Goal: Communication & Community: Participate in discussion

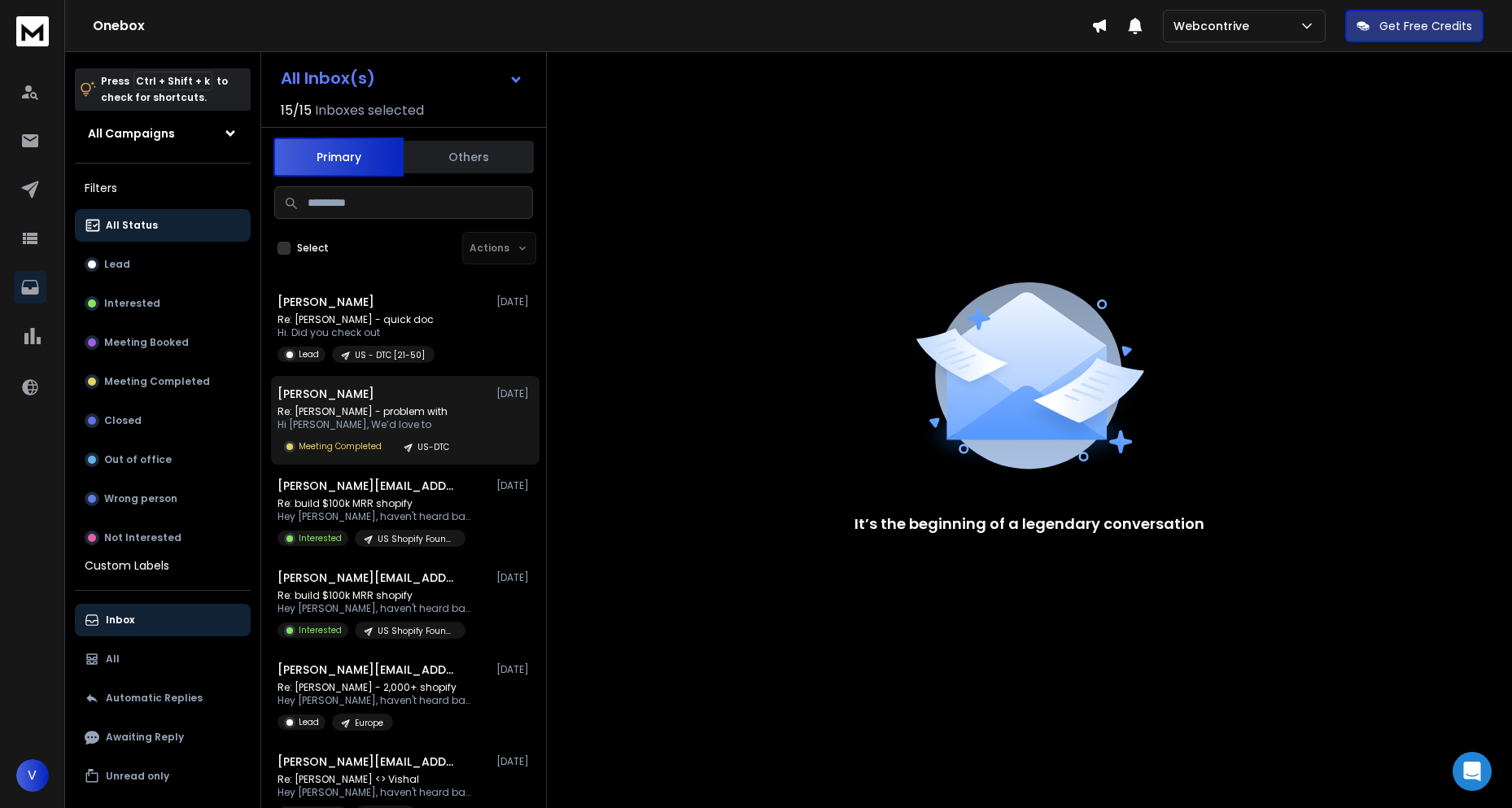
click at [413, 420] on p "Hi [PERSON_NAME], We’d love to" at bounding box center [369, 425] width 182 height 13
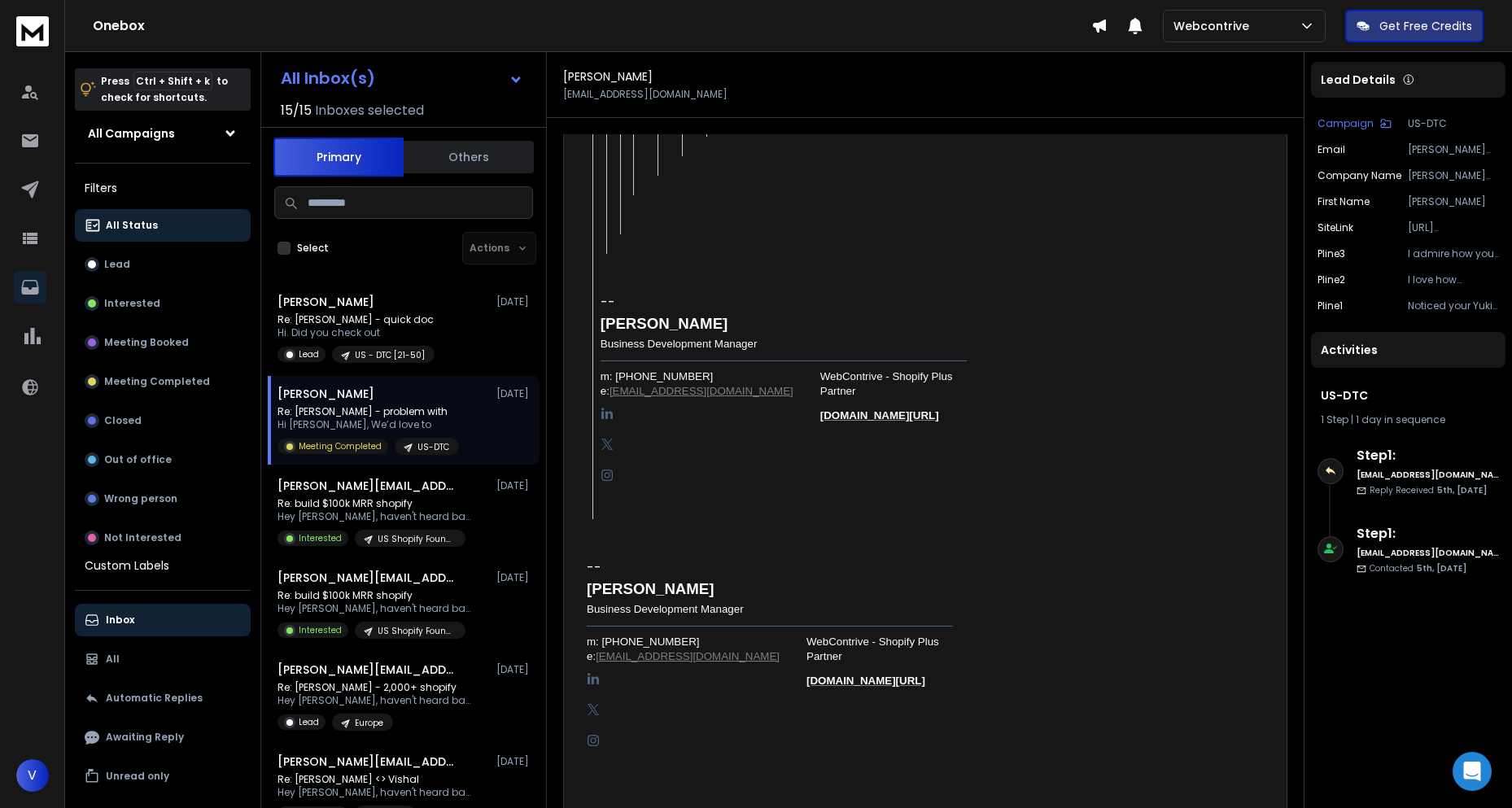
scroll to position [9546, 0]
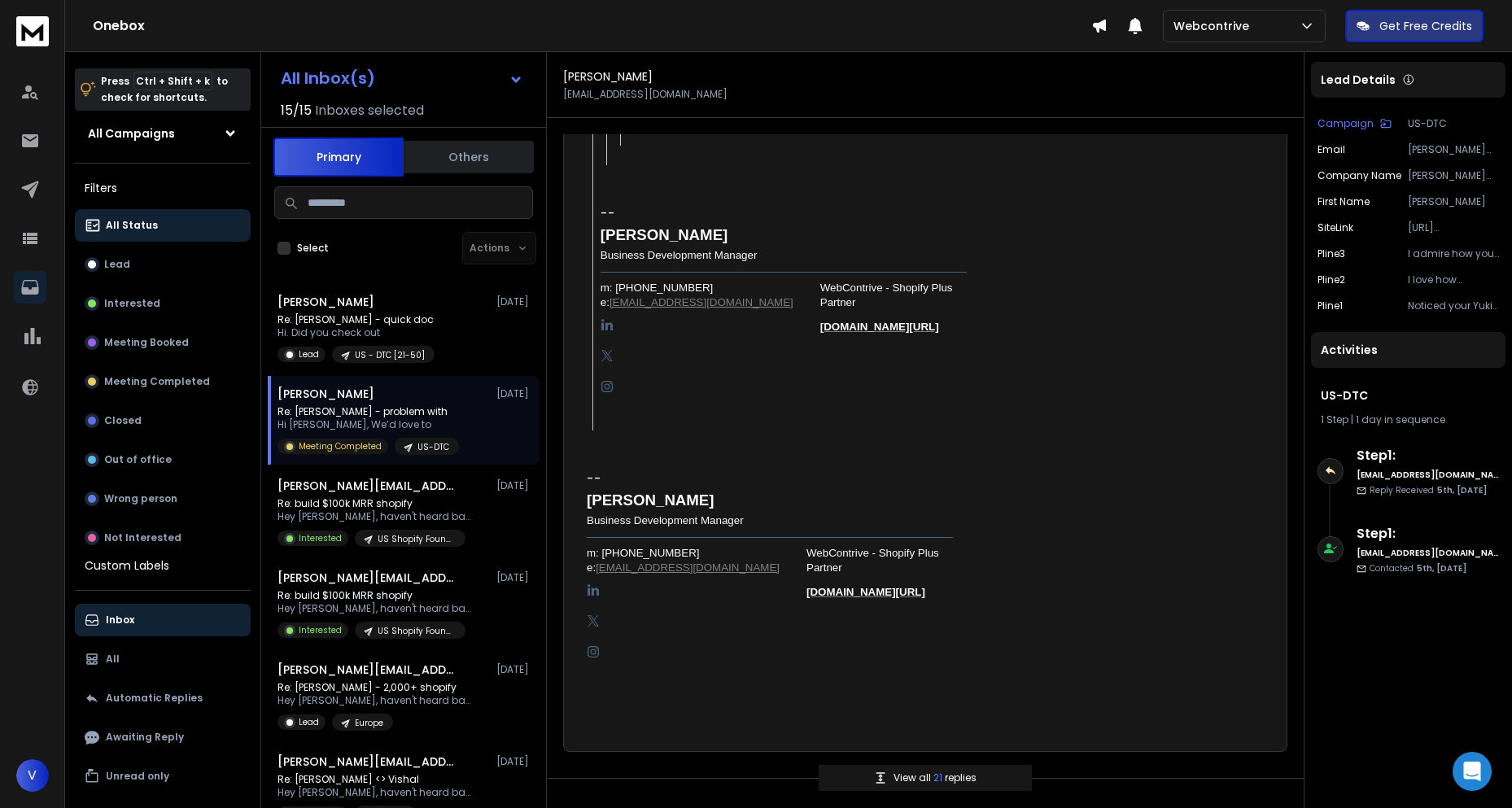
click at [933, 770] on span "21" at bounding box center [939, 777] width 11 height 14
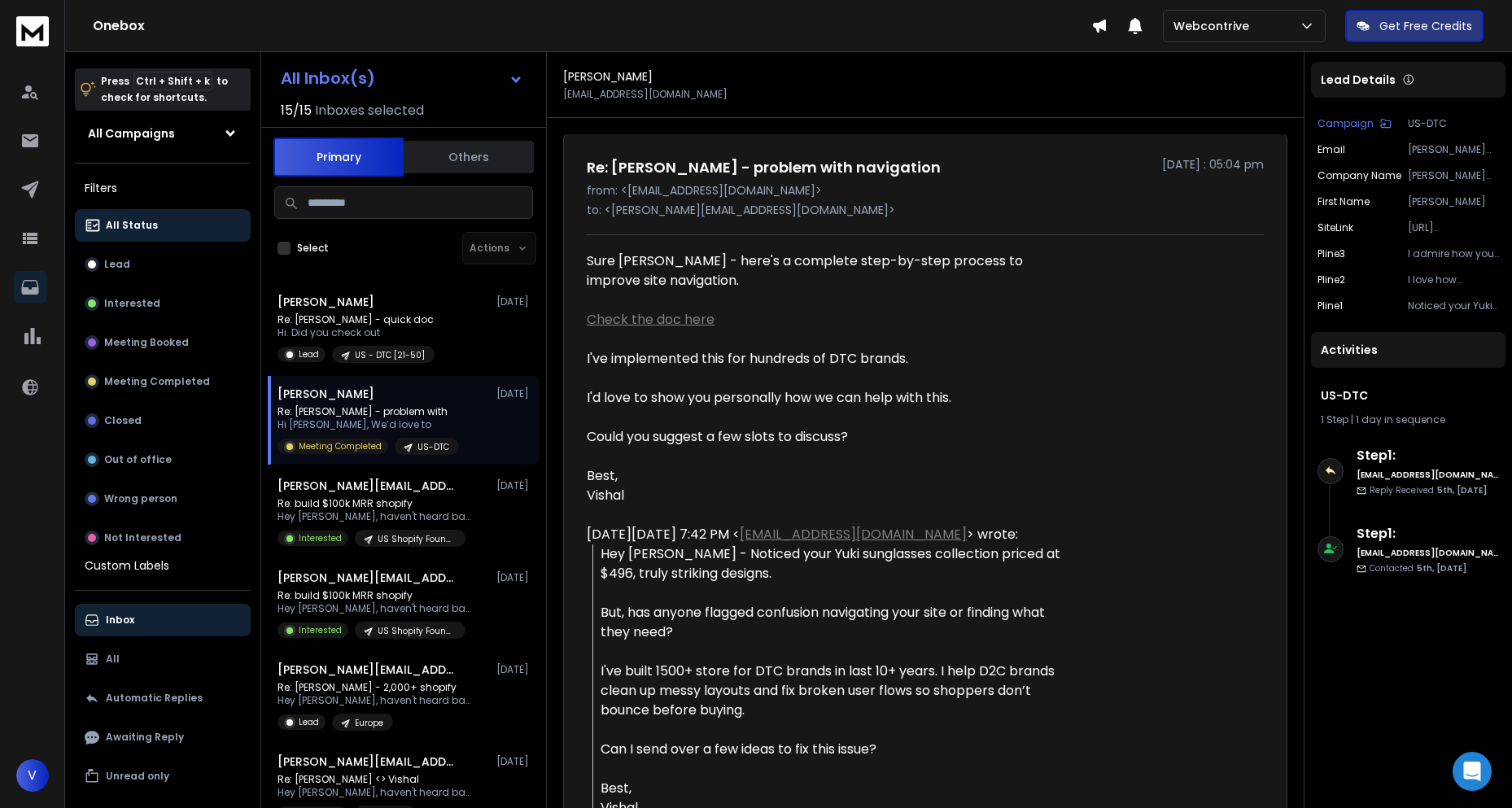
scroll to position [87743, 0]
click at [648, 326] on link "Check the doc here" at bounding box center [651, 316] width 128 height 18
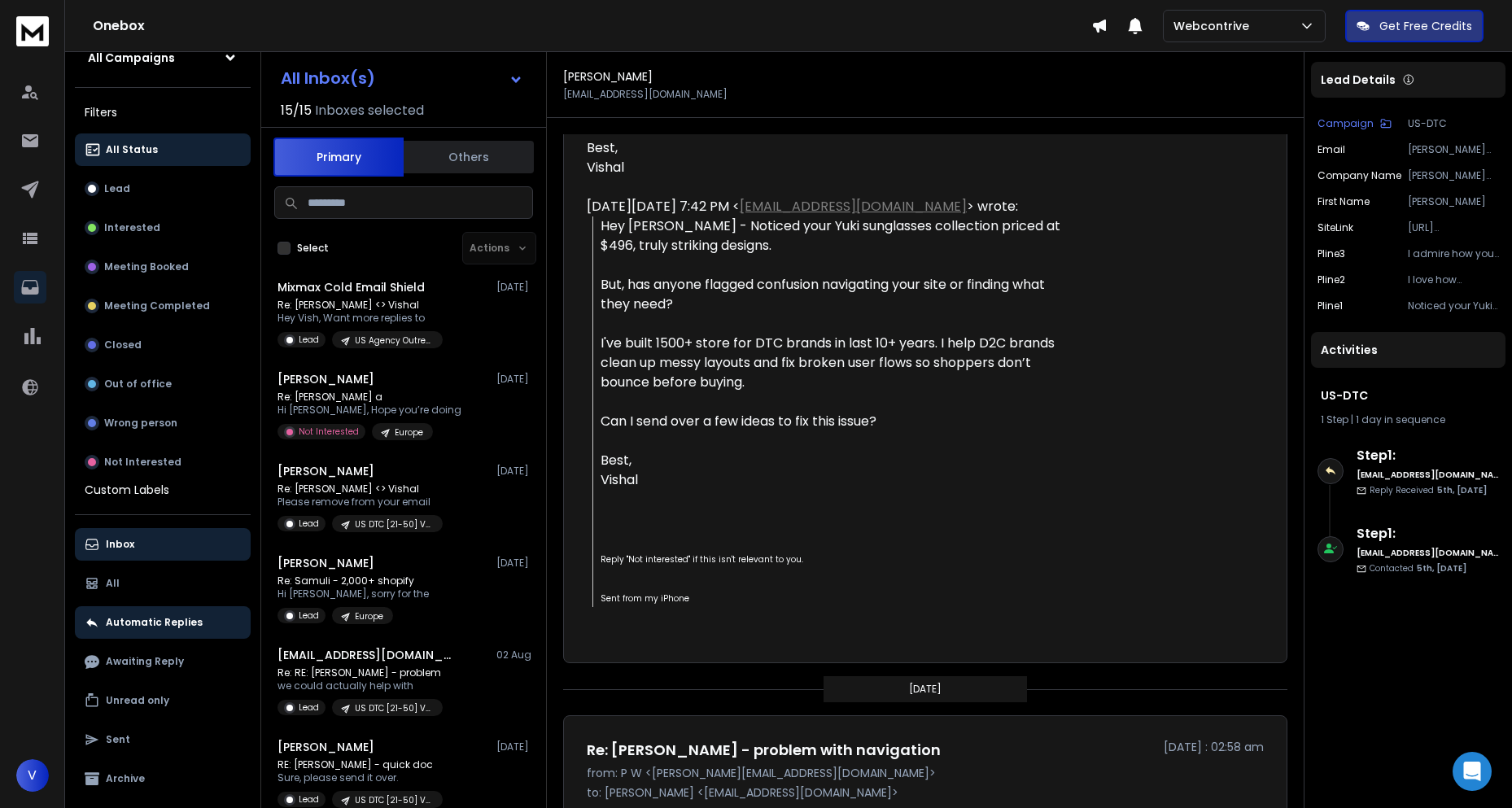
scroll to position [88, 0]
click at [138, 723] on button "Sent" at bounding box center [163, 739] width 176 height 32
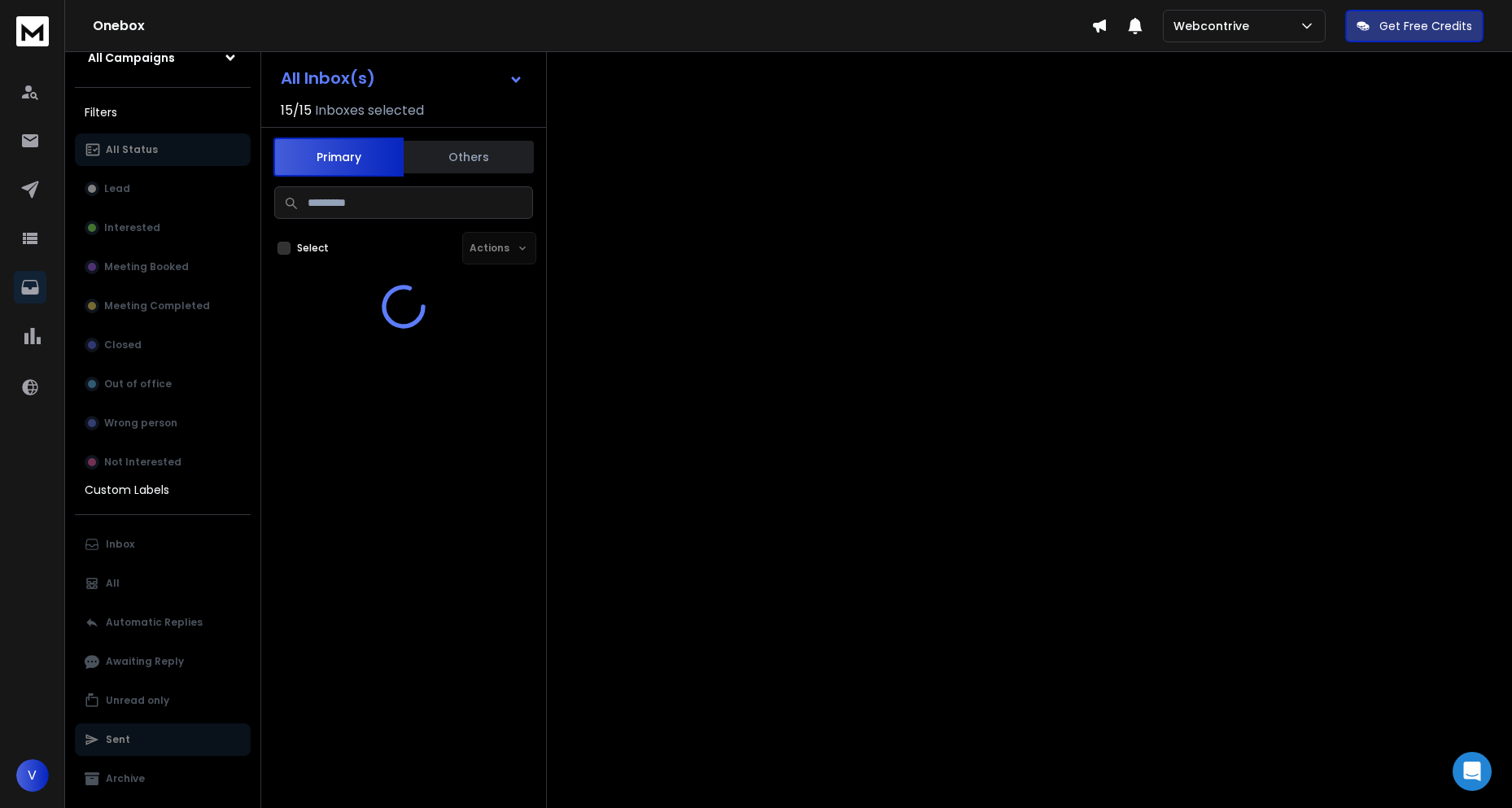
scroll to position [0, 0]
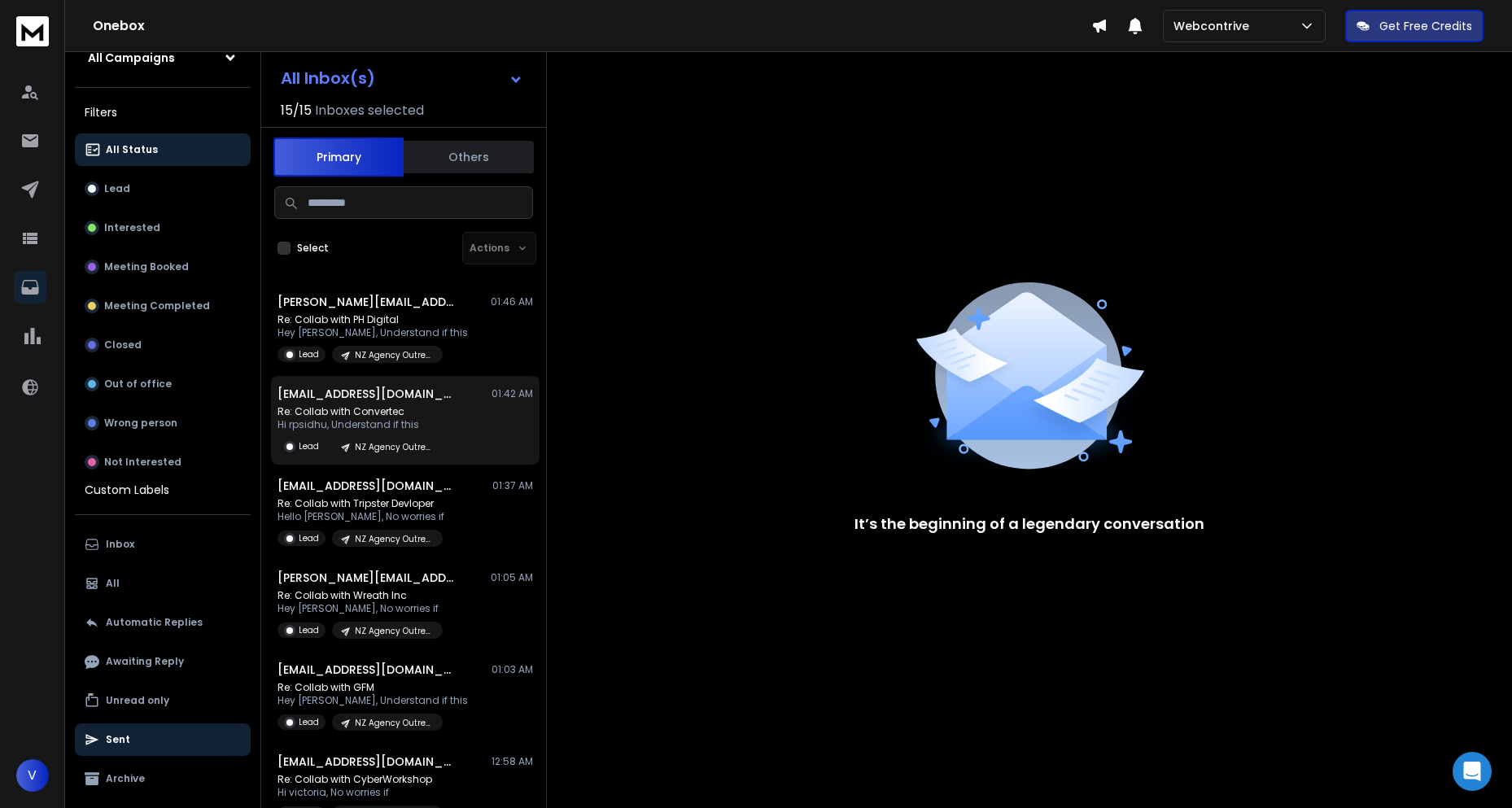
click at [433, 432] on div "Re: Collab with Convertec Hi rpsidhu, Understand if this Lead NZ Agency Outreach" at bounding box center [360, 430] width 165 height 50
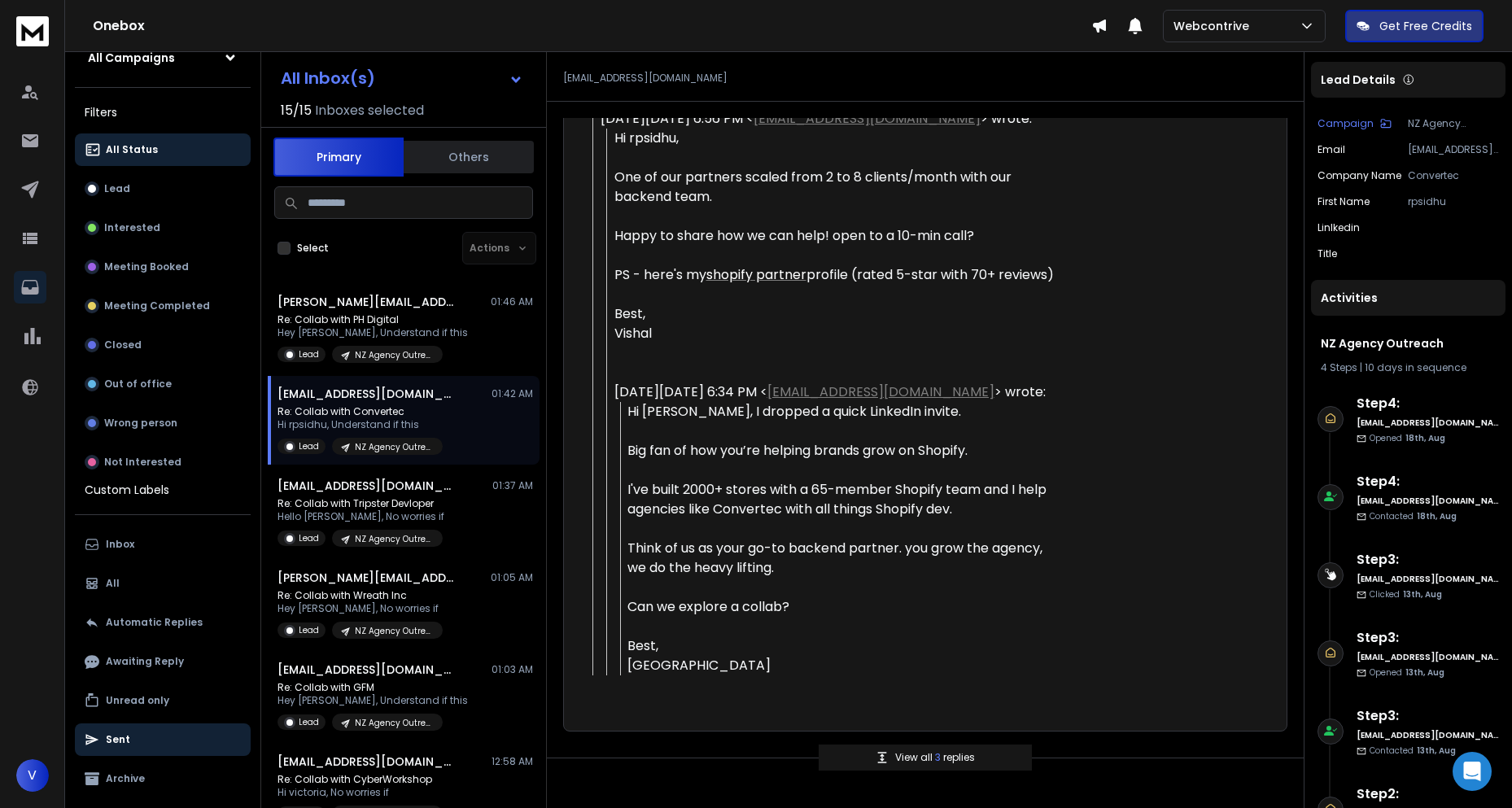
scroll to position [705, 0]
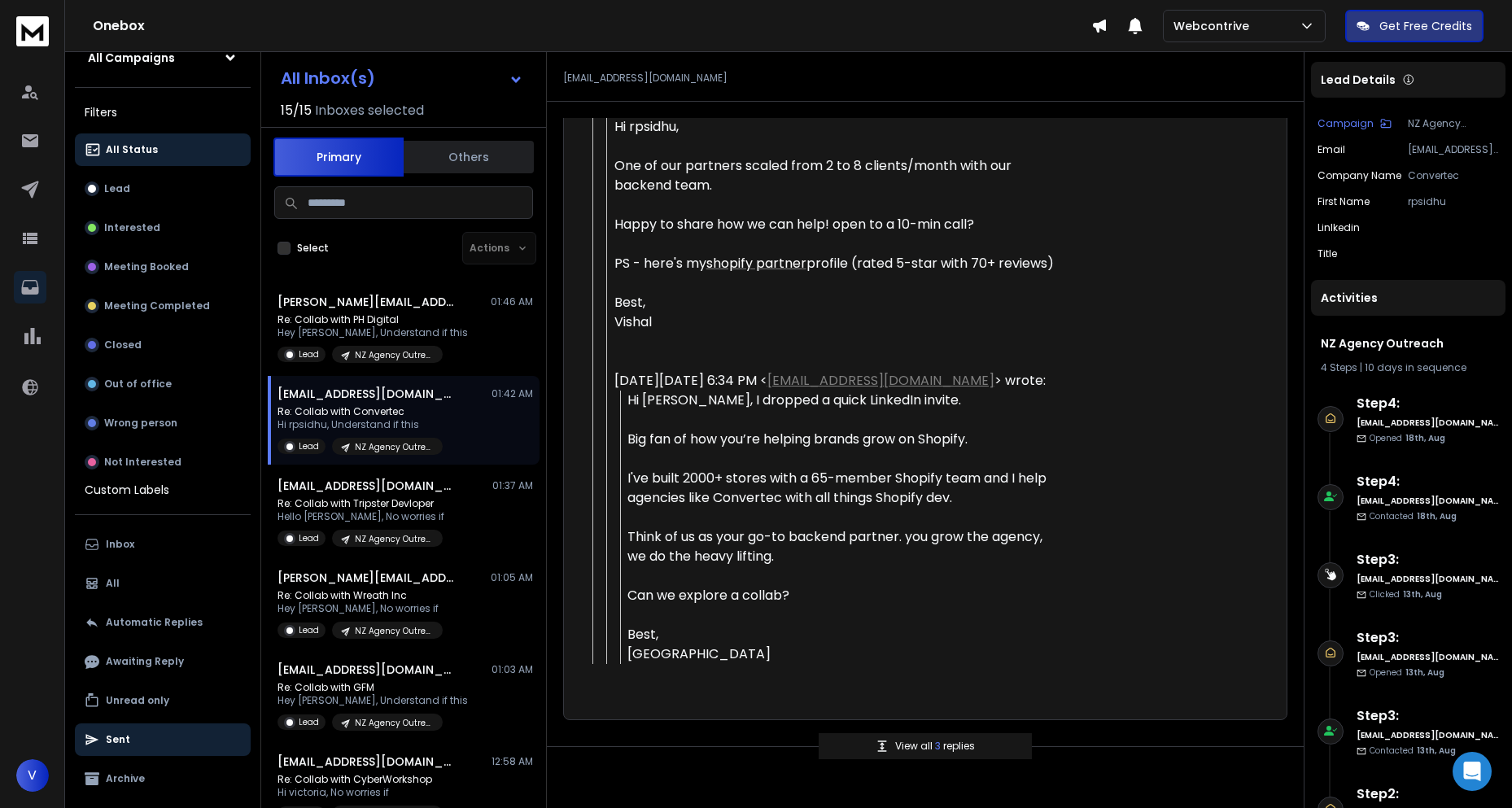
click at [945, 759] on div "View all 3 replies" at bounding box center [925, 746] width 212 height 26
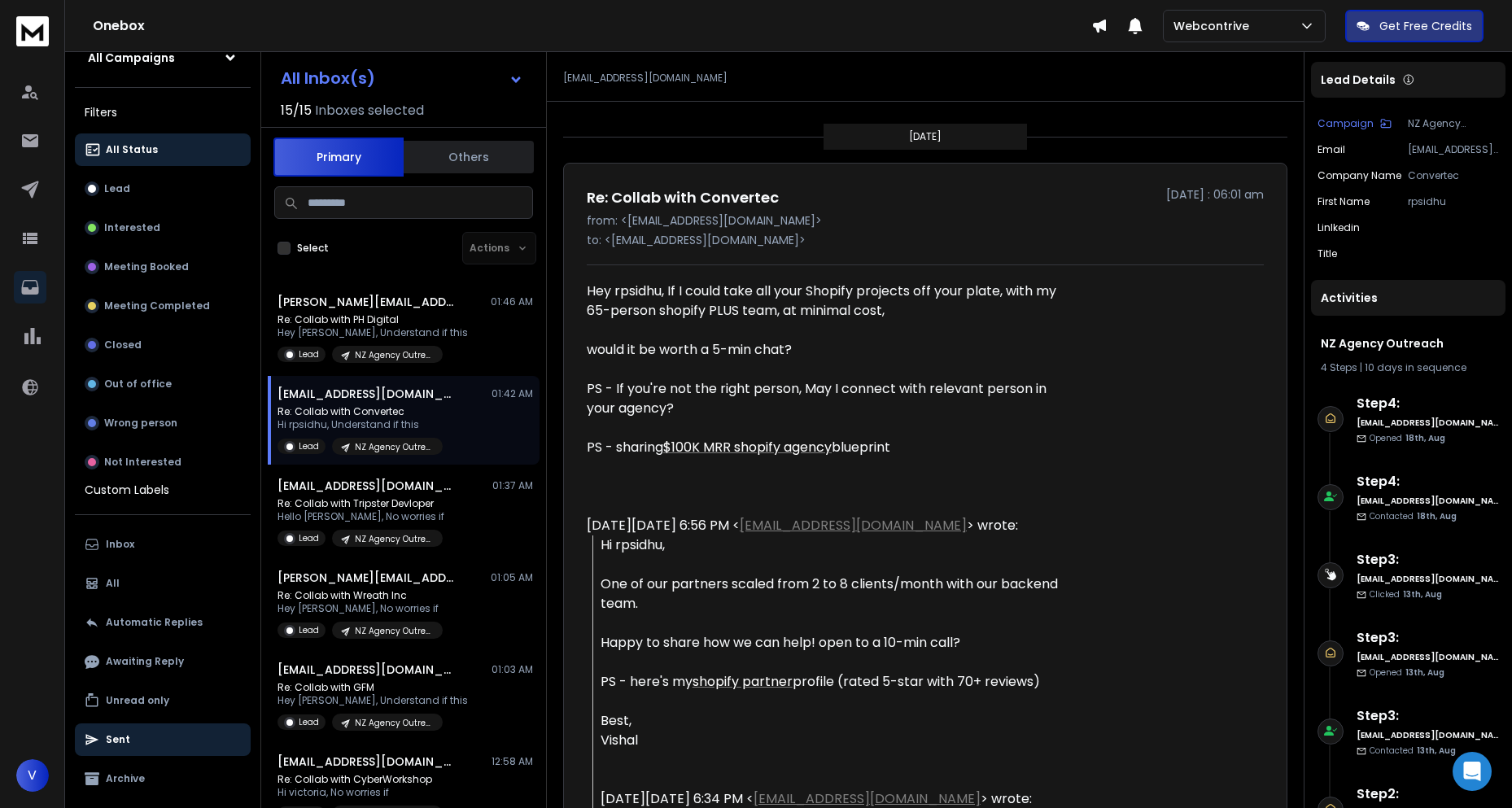
scroll to position [1314, 0]
click at [764, 457] on span "$100K MRR shopify agency" at bounding box center [747, 447] width 169 height 18
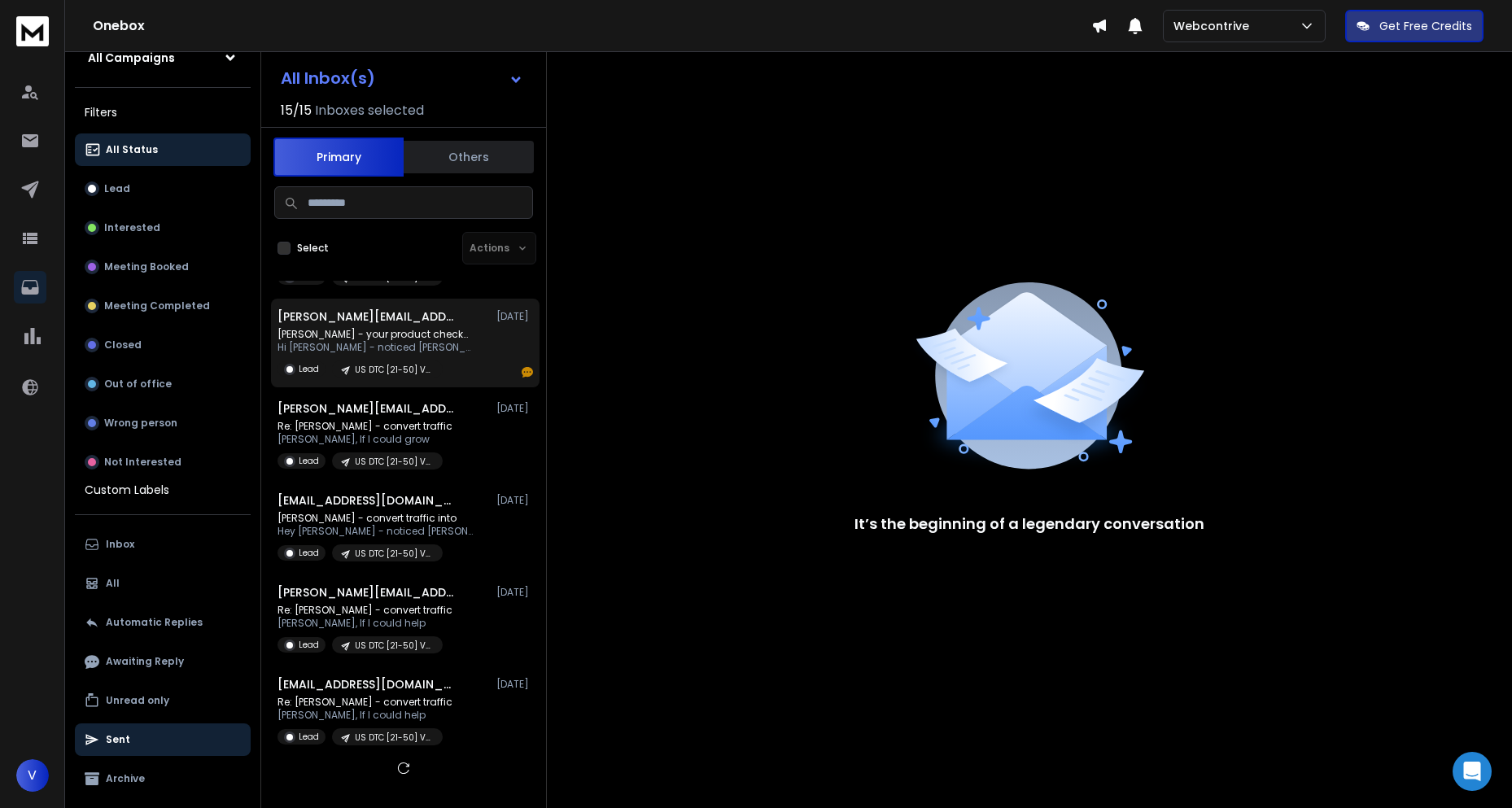
scroll to position [0, 0]
click at [414, 334] on p "[PERSON_NAME] - your product checkout" at bounding box center [376, 334] width 196 height 13
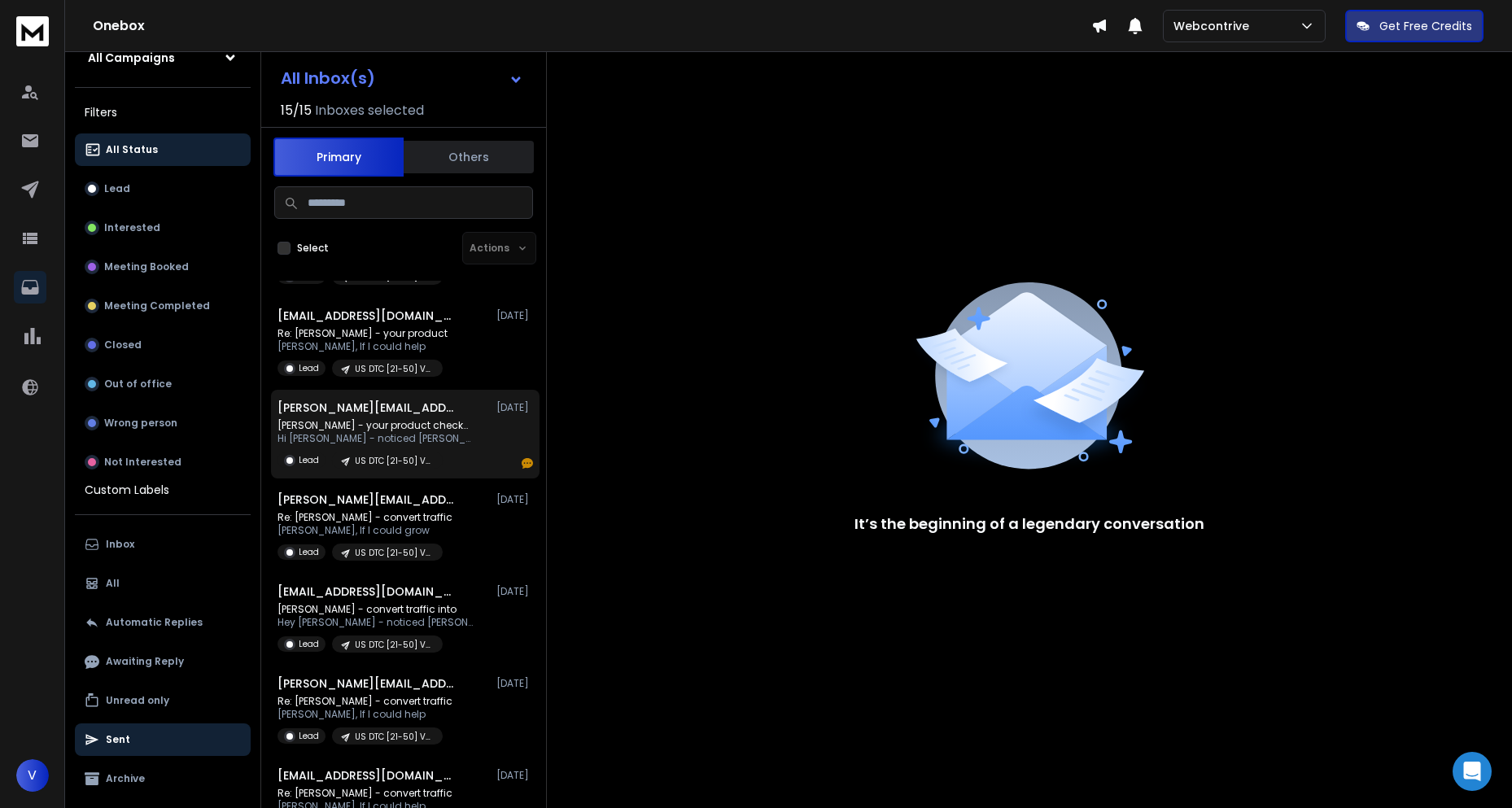
scroll to position [4014, 0]
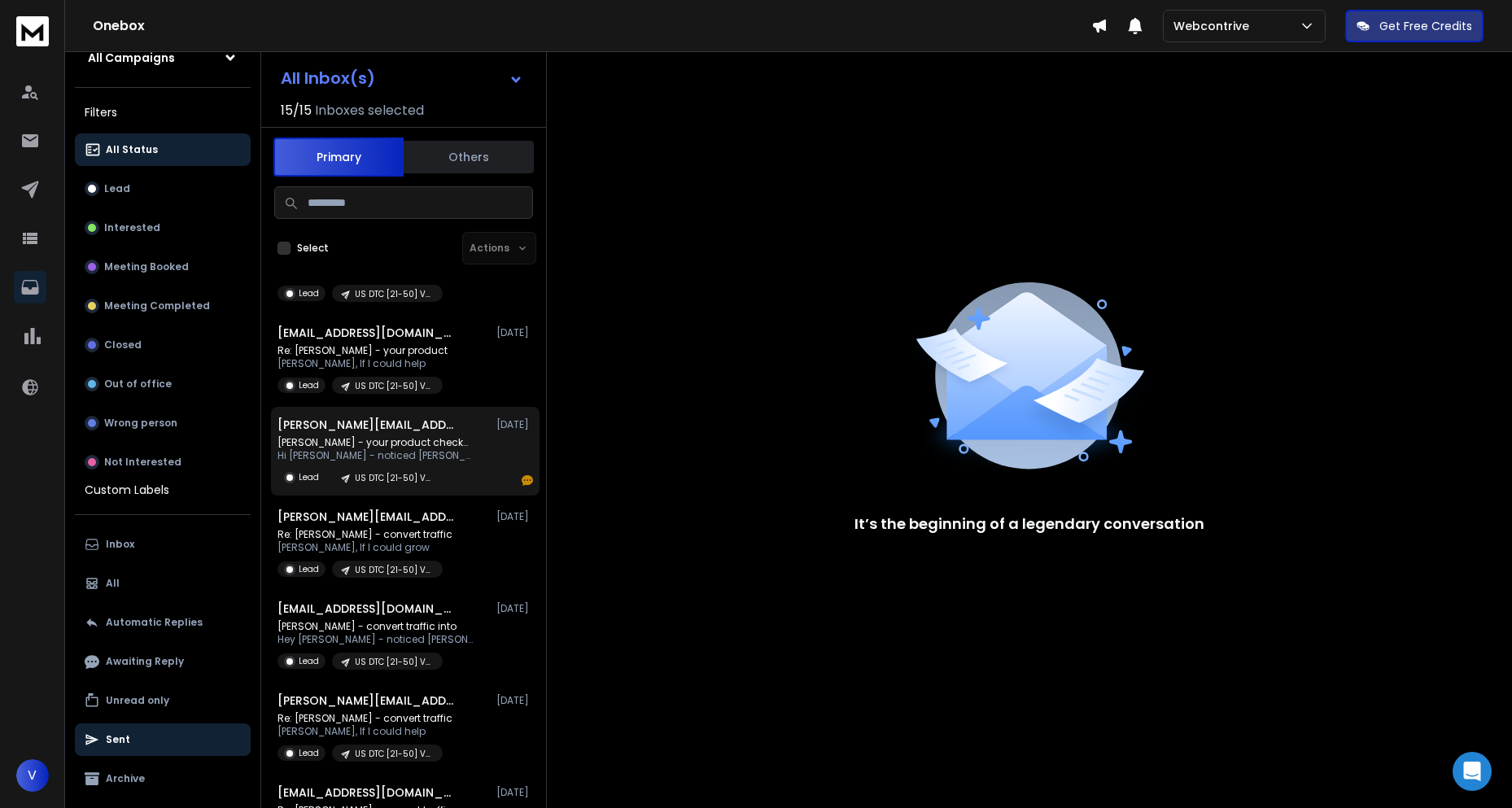
click at [427, 459] on p "Hi [PERSON_NAME] - noticed [PERSON_NAME]'s" at bounding box center [376, 455] width 196 height 13
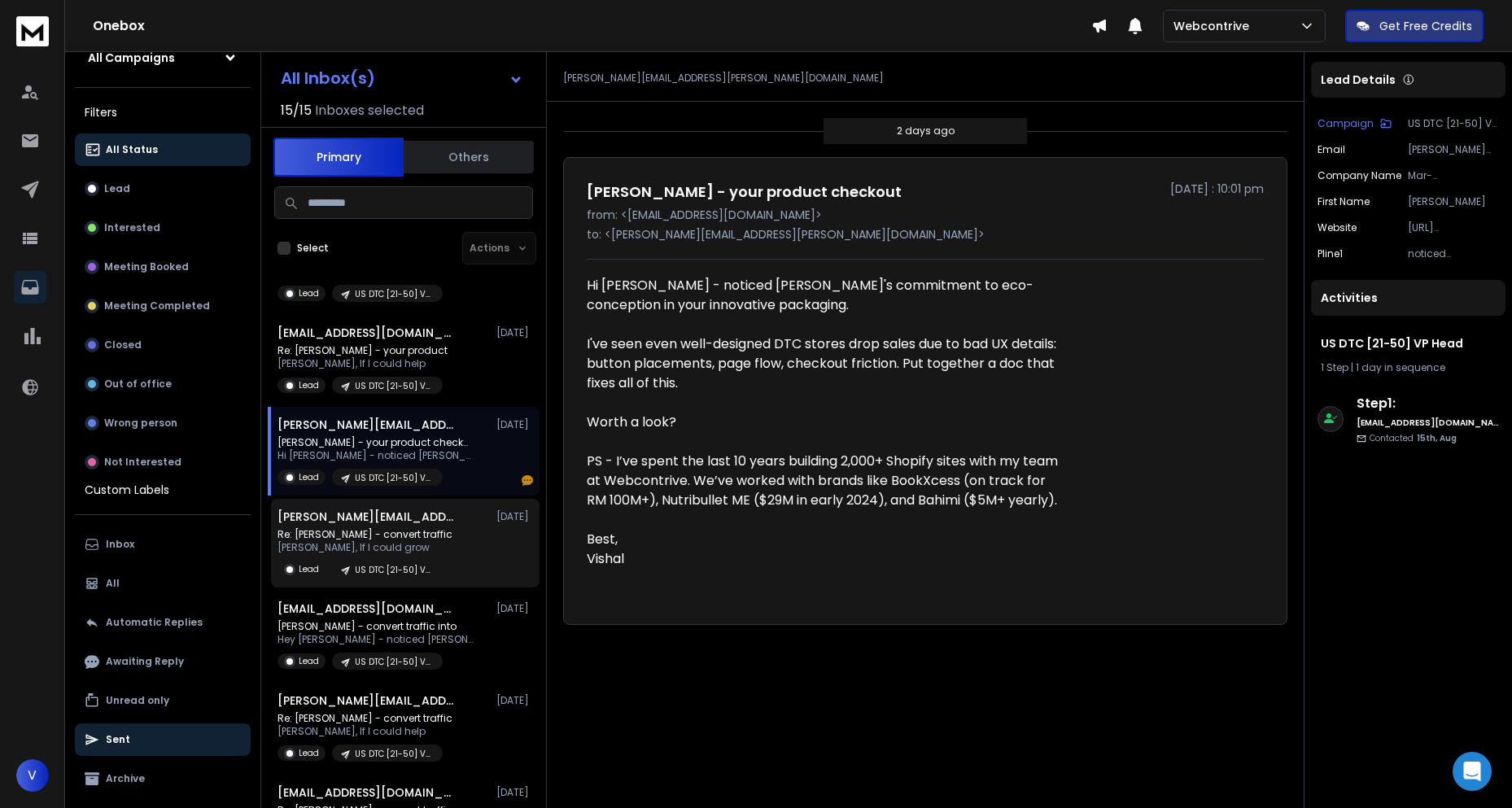
click at [357, 523] on h1 "[PERSON_NAME][EMAIL_ADDRESS][DOMAIN_NAME]" at bounding box center [367, 516] width 179 height 17
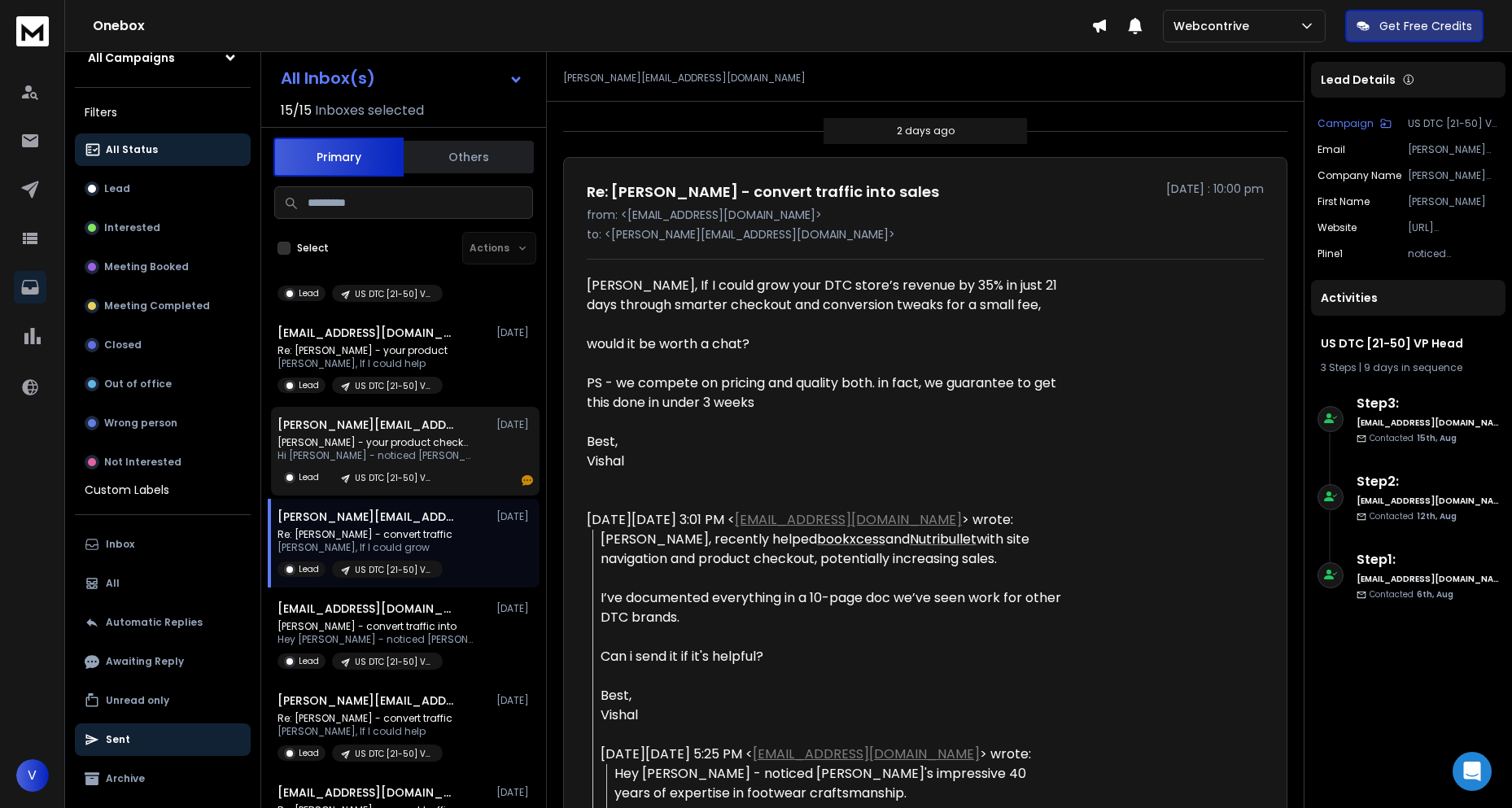
click at [360, 452] on p "Hi [PERSON_NAME] - noticed [PERSON_NAME]'s" at bounding box center [376, 455] width 196 height 13
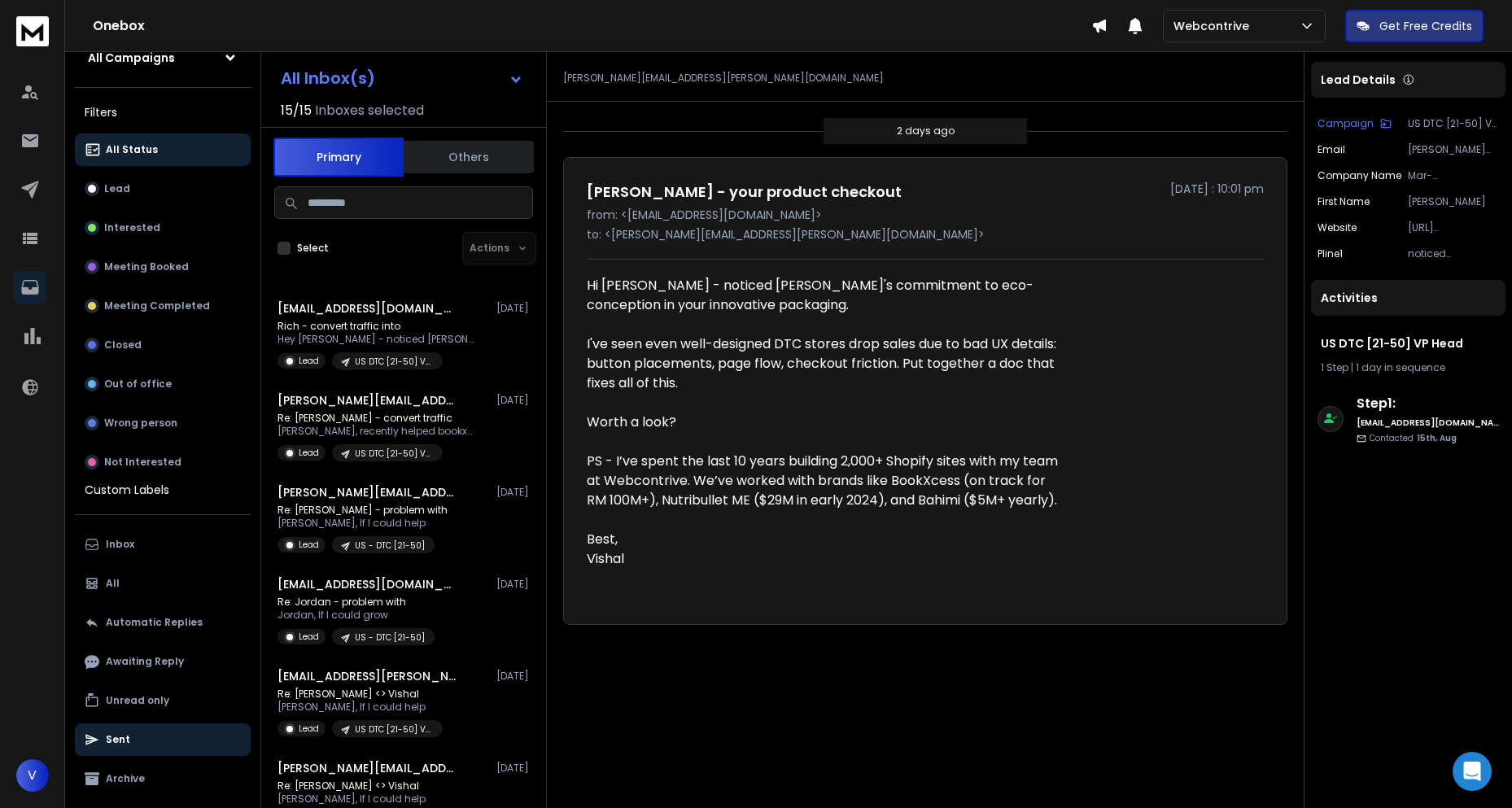
scroll to position [7213, 0]
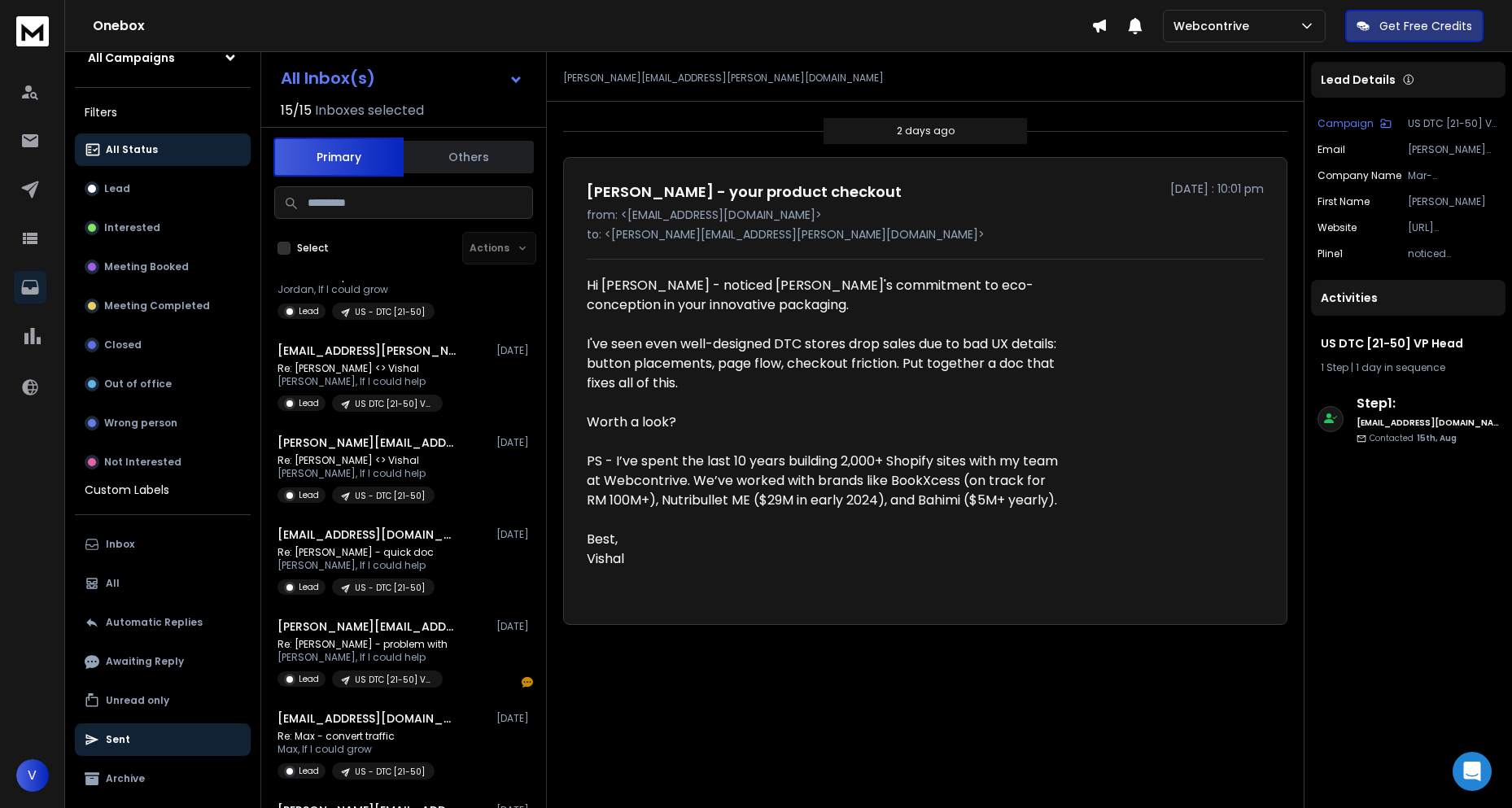
click at [384, 459] on p "Re: [PERSON_NAME] <> Vishal" at bounding box center [357, 460] width 157 height 13
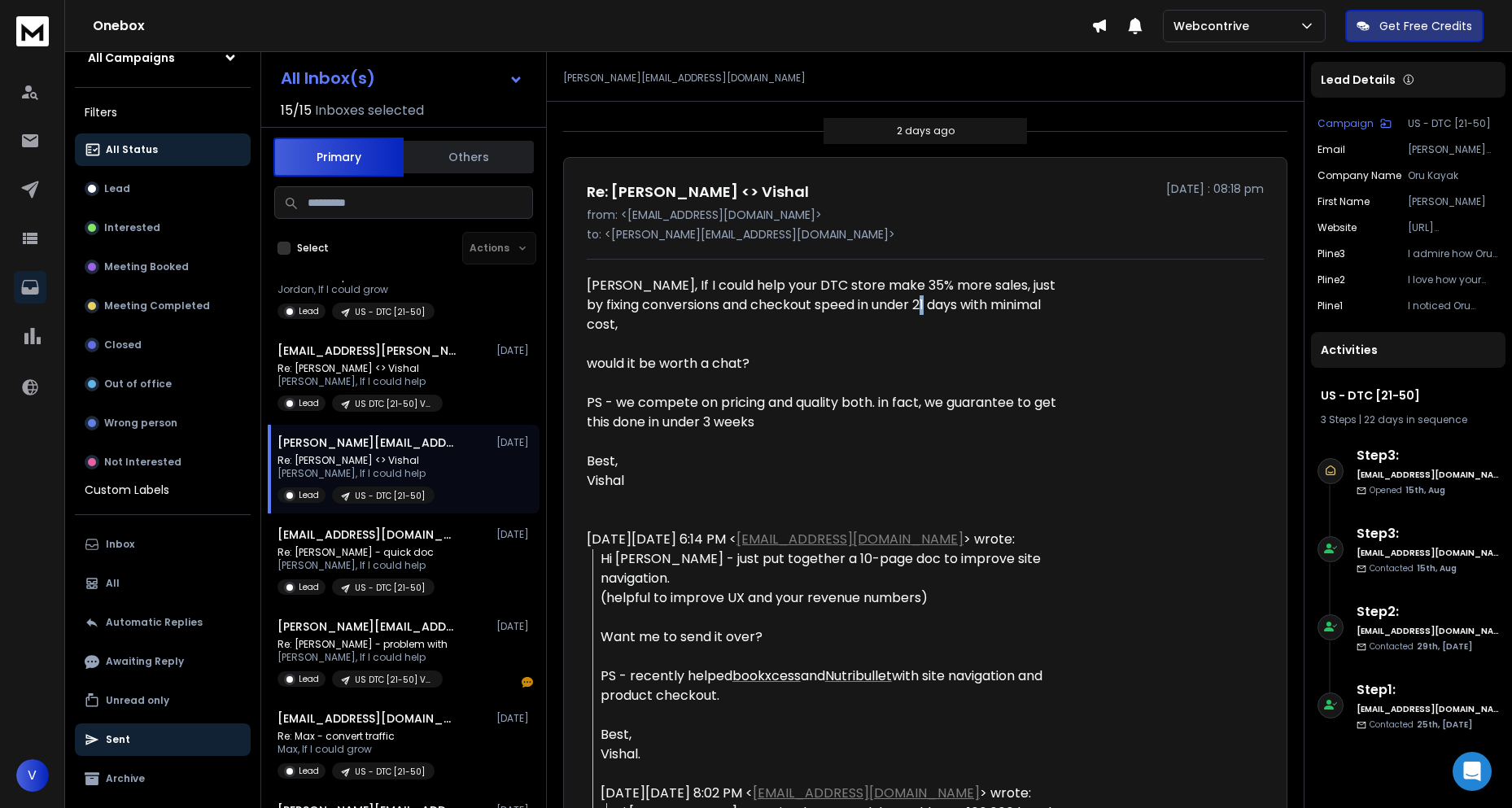
click at [907, 307] on div "[PERSON_NAME], If I could help your DTC store make 35% more sales, just by fixi…" at bounding box center [825, 305] width 475 height 59
click at [935, 305] on div "[PERSON_NAME], If I could help your DTC store make 35% more sales, just by fixi…" at bounding box center [825, 305] width 475 height 59
drag, startPoint x: 844, startPoint y: 381, endPoint x: 855, endPoint y: 385, distance: 11.7
click at [855, 393] on div "PS - we compete on pricing and quality both. in fact, we guarantee to get this …" at bounding box center [825, 412] width 475 height 39
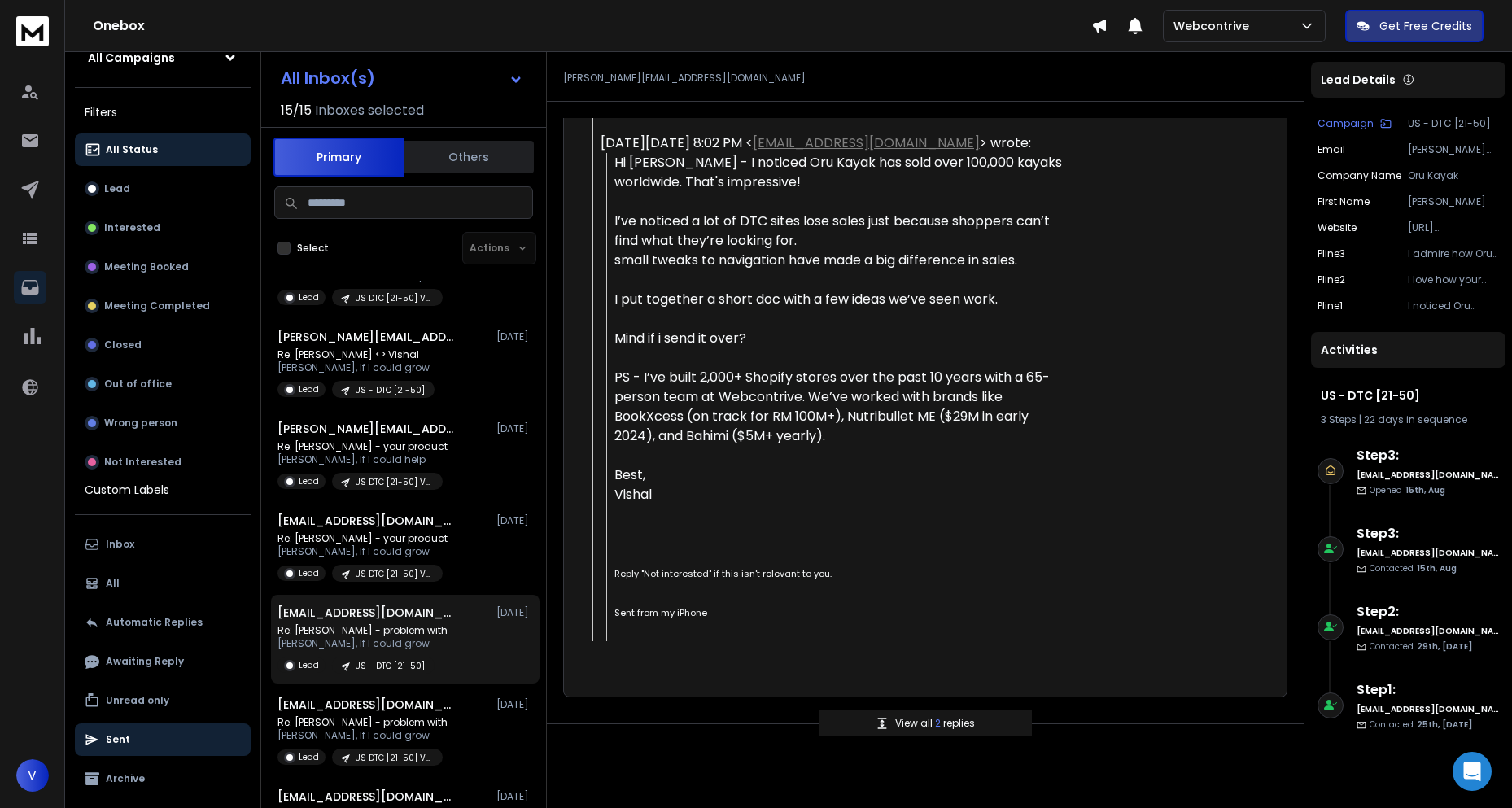
scroll to position [8353, 0]
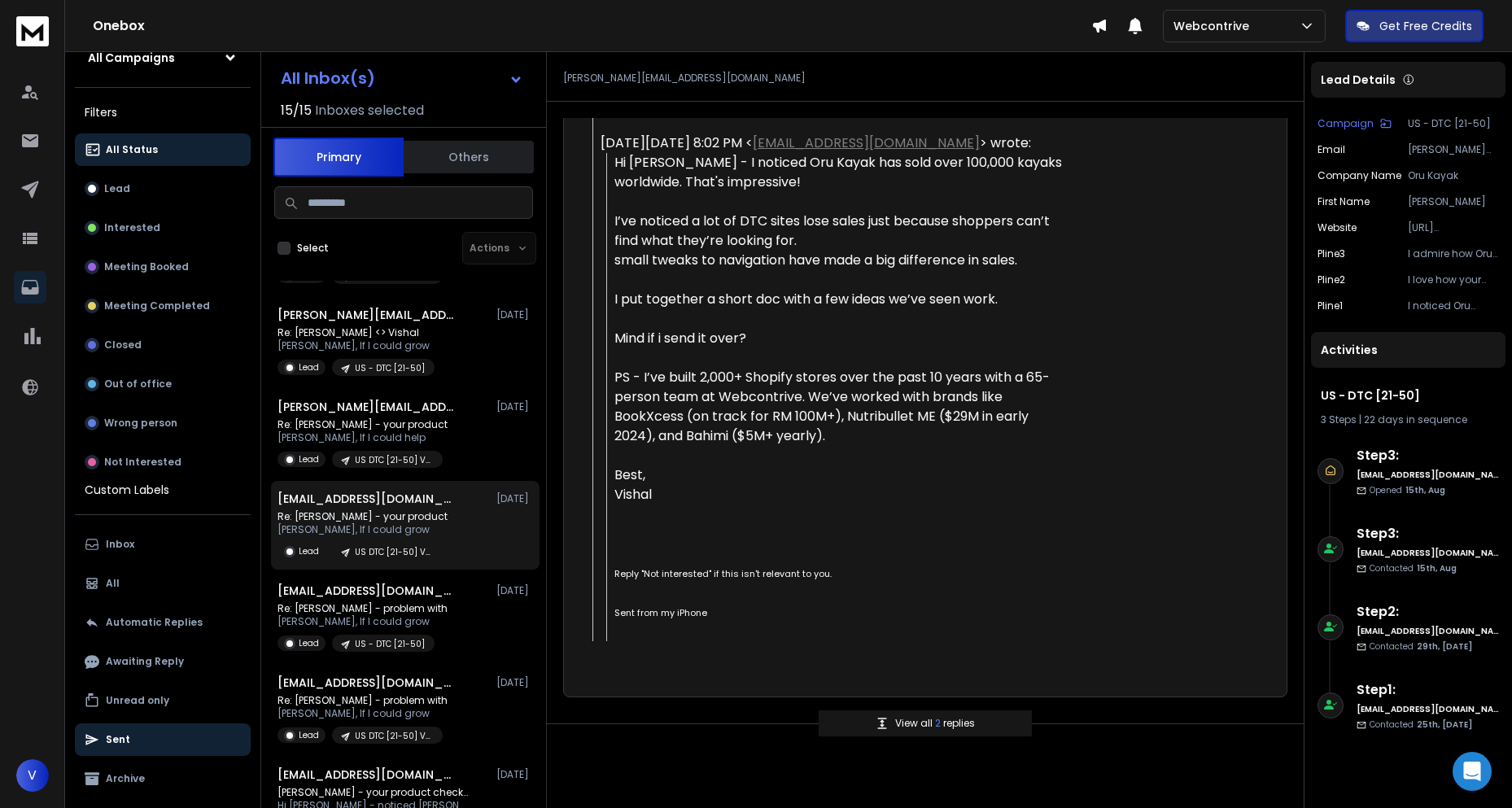
click at [368, 498] on h1 "[EMAIL_ADDRESS][DOMAIN_NAME]" at bounding box center [367, 499] width 179 height 17
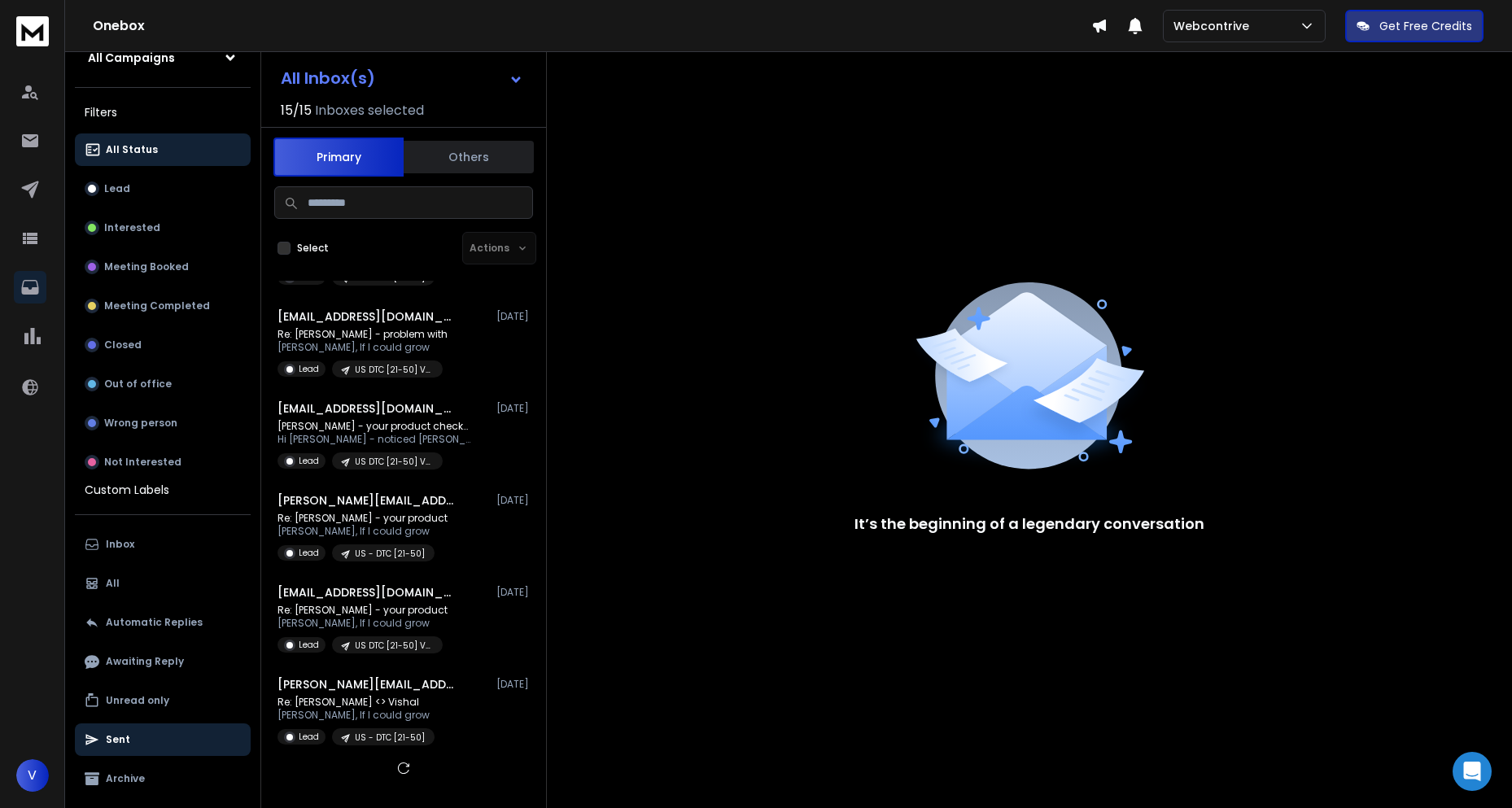
scroll to position [0, 0]
click at [37, 192] on icon at bounding box center [30, 190] width 19 height 19
